Goal: Task Accomplishment & Management: Manage account settings

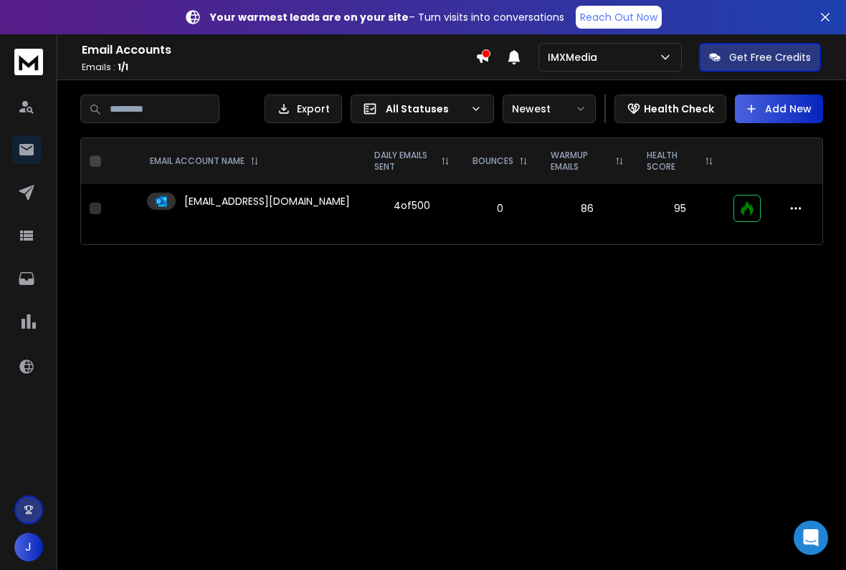
click at [57, 194] on div "Export All Statuses Newest Health Check Add New EMAIL ACCOUNT NAME DAILY EMAILS…" at bounding box center [451, 169] width 788 height 179
click at [39, 183] on link at bounding box center [26, 192] width 29 height 29
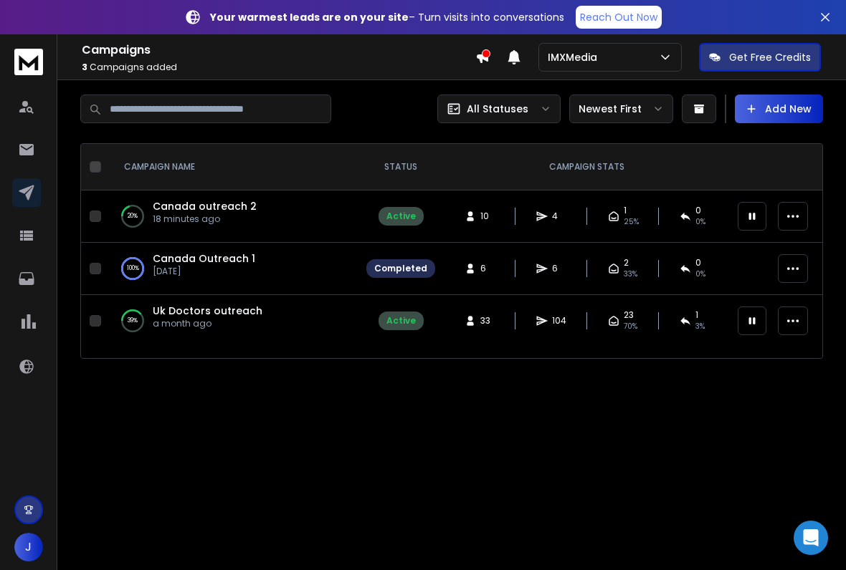
click at [241, 204] on span "Canada outreach 2" at bounding box center [205, 206] width 104 height 14
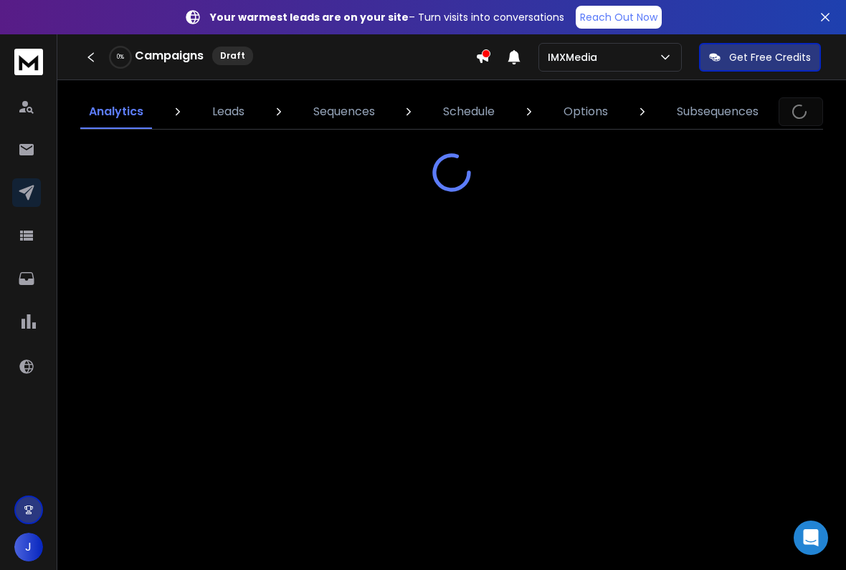
click at [232, 102] on link "Leads" at bounding box center [228, 112] width 49 height 34
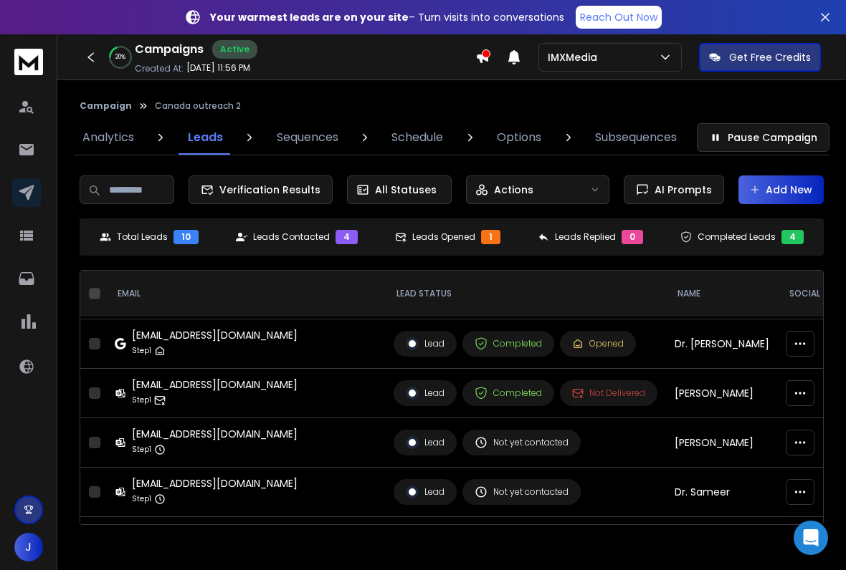
scroll to position [47, 0]
click at [803, 395] on icon "button" at bounding box center [799, 393] width 13 height 13
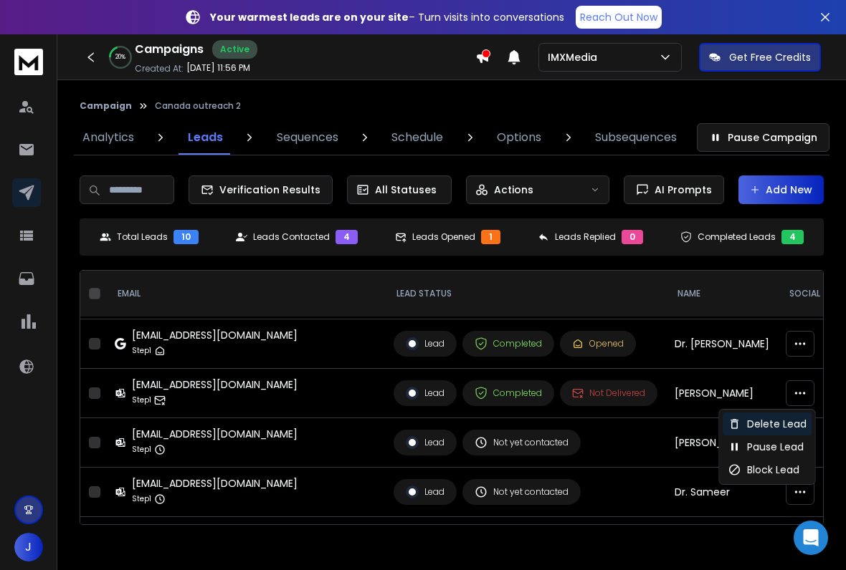
click at [755, 449] on p "Pause Lead" at bounding box center [775, 447] width 57 height 14
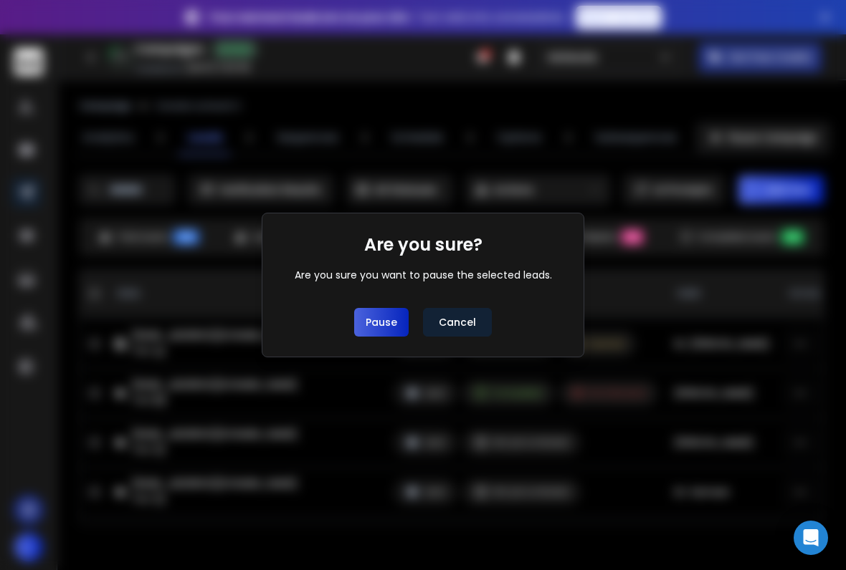
click at [388, 332] on button "Pause" at bounding box center [381, 322] width 54 height 29
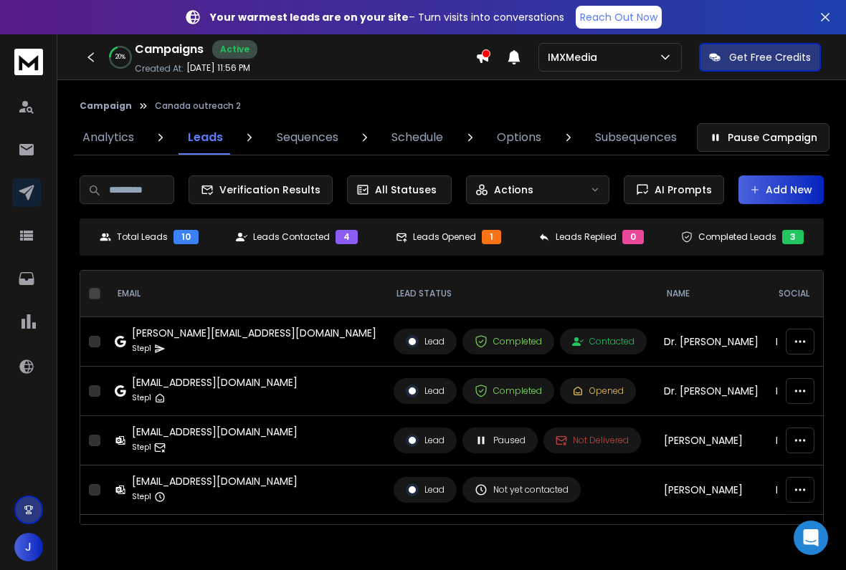
scroll to position [0, 0]
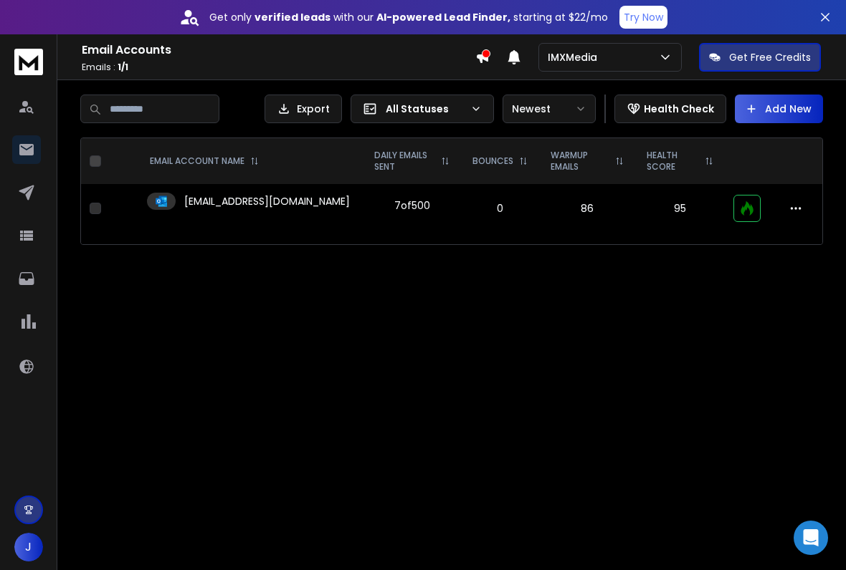
click at [37, 185] on link at bounding box center [26, 192] width 29 height 29
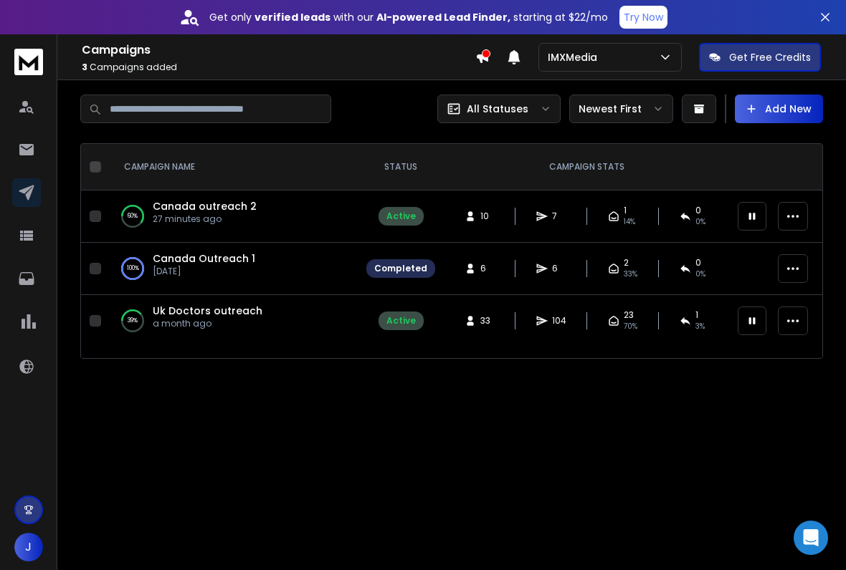
click at [244, 212] on span "Canada outreach 2" at bounding box center [205, 206] width 104 height 14
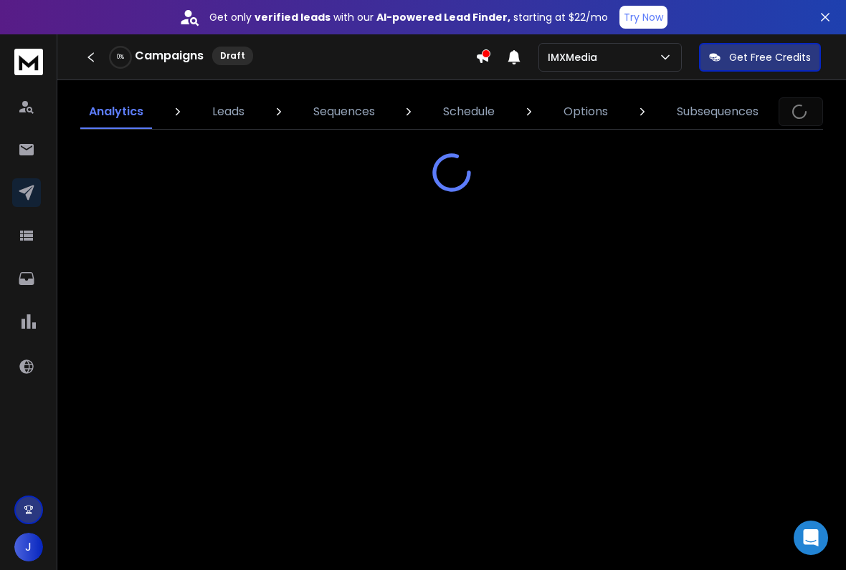
click at [288, 201] on div "Analytics Leads Sequences Schedule Options Subsequences" at bounding box center [451, 148] width 742 height 107
click at [229, 120] on p "Leads" at bounding box center [228, 111] width 32 height 17
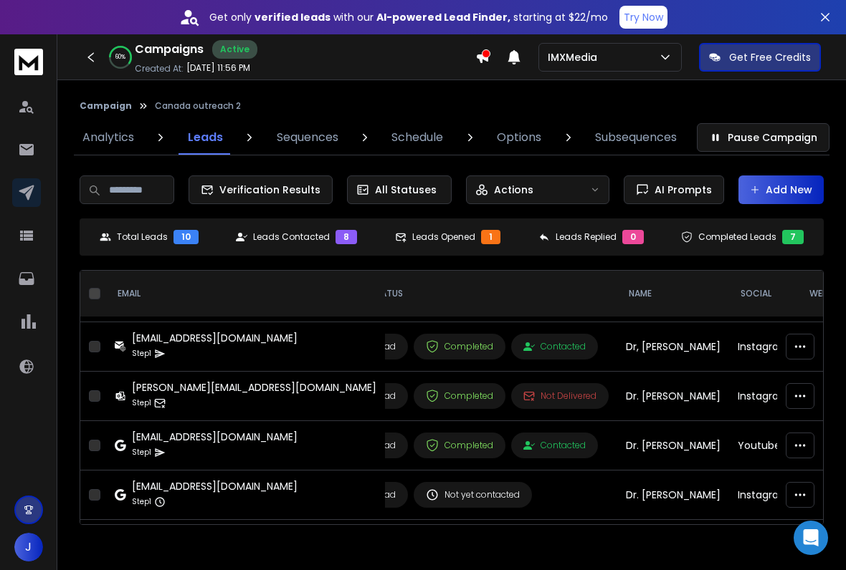
scroll to position [242, 58]
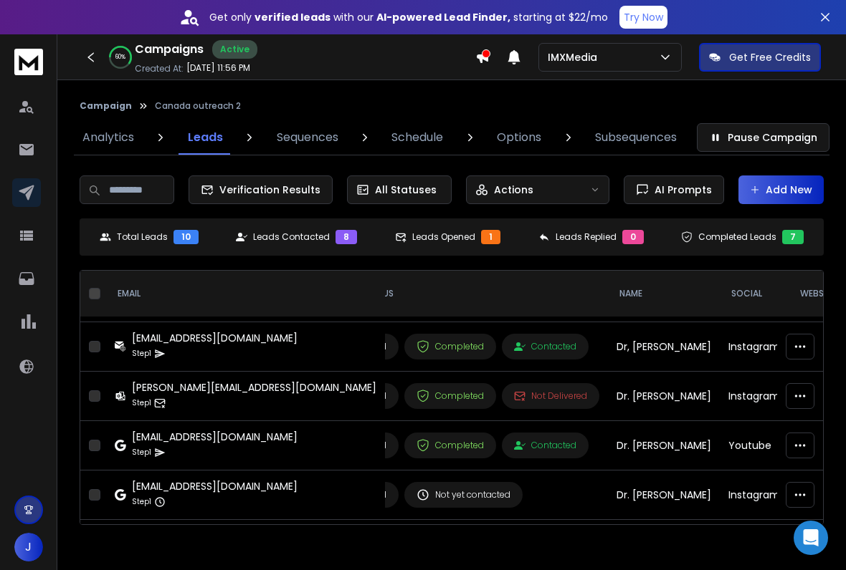
click at [801, 396] on icon "button" at bounding box center [799, 396] width 13 height 13
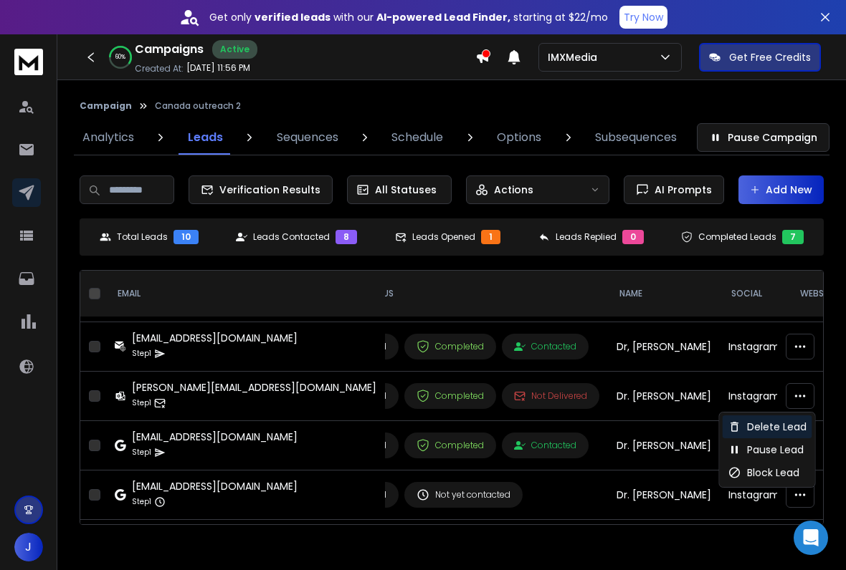
click at [765, 448] on p "Pause Lead" at bounding box center [775, 450] width 57 height 14
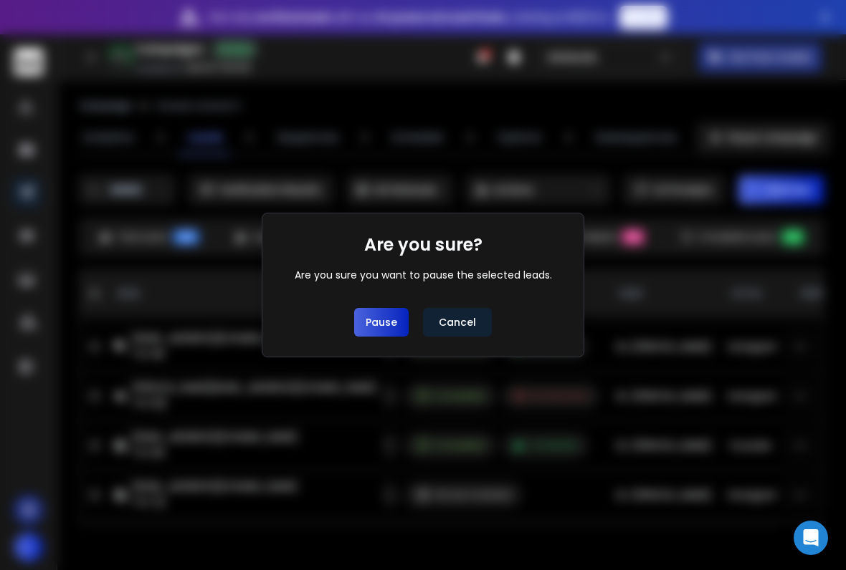
click at [386, 325] on button "Pause" at bounding box center [381, 322] width 54 height 29
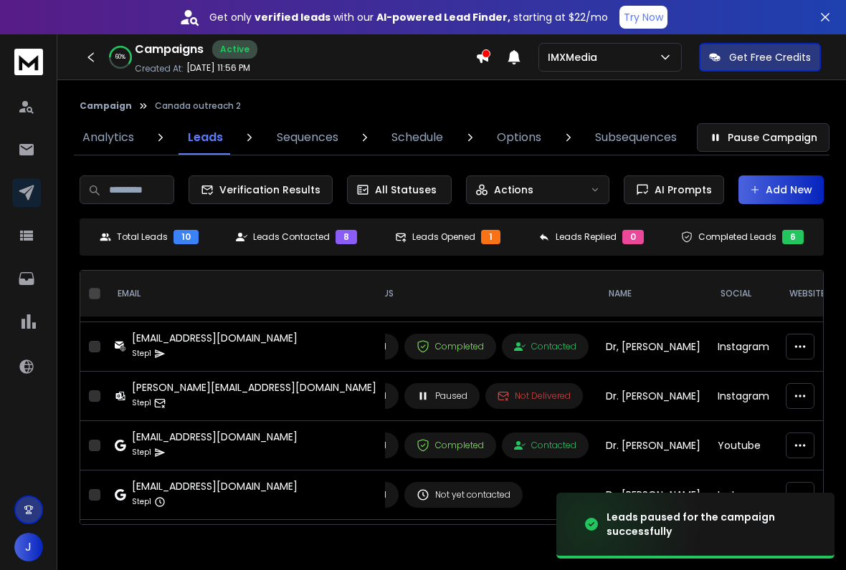
click at [21, 199] on icon at bounding box center [26, 192] width 17 height 17
